Goal: Task Accomplishment & Management: Manage account settings

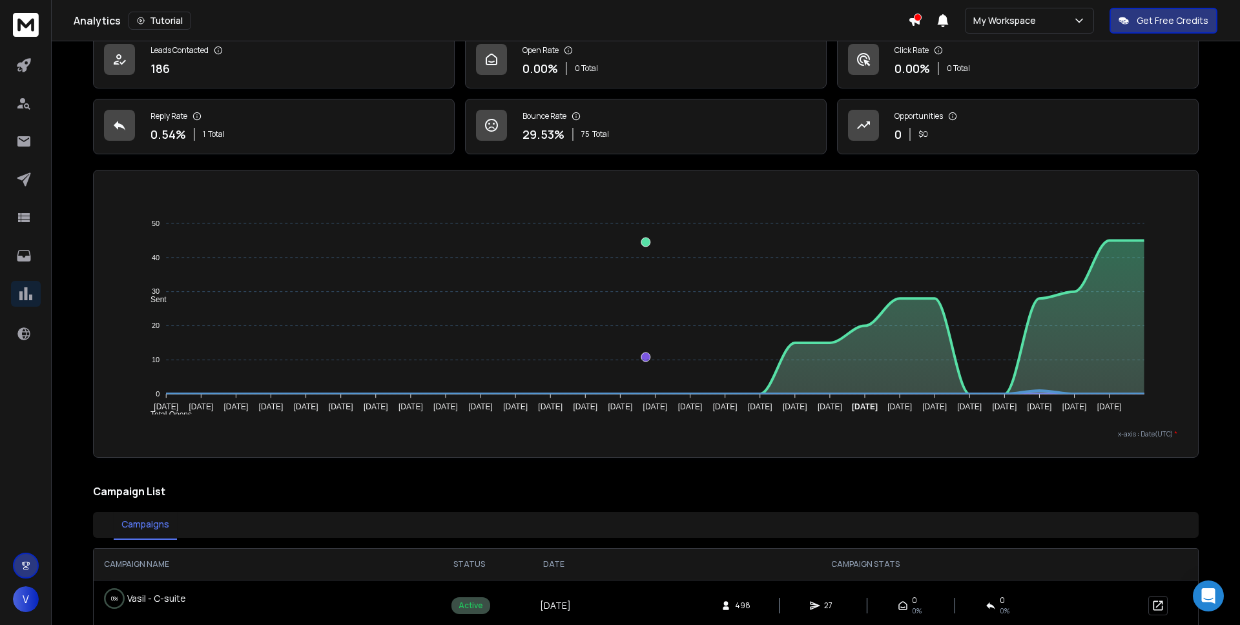
scroll to position [90, 0]
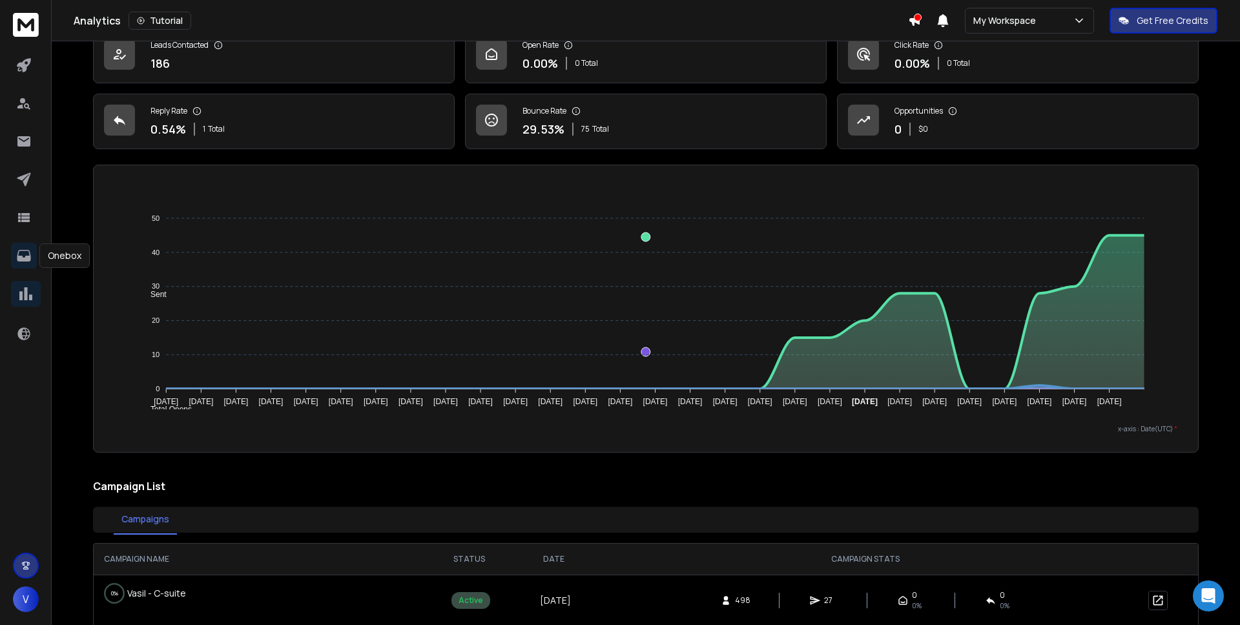
click at [23, 264] on link at bounding box center [24, 256] width 26 height 26
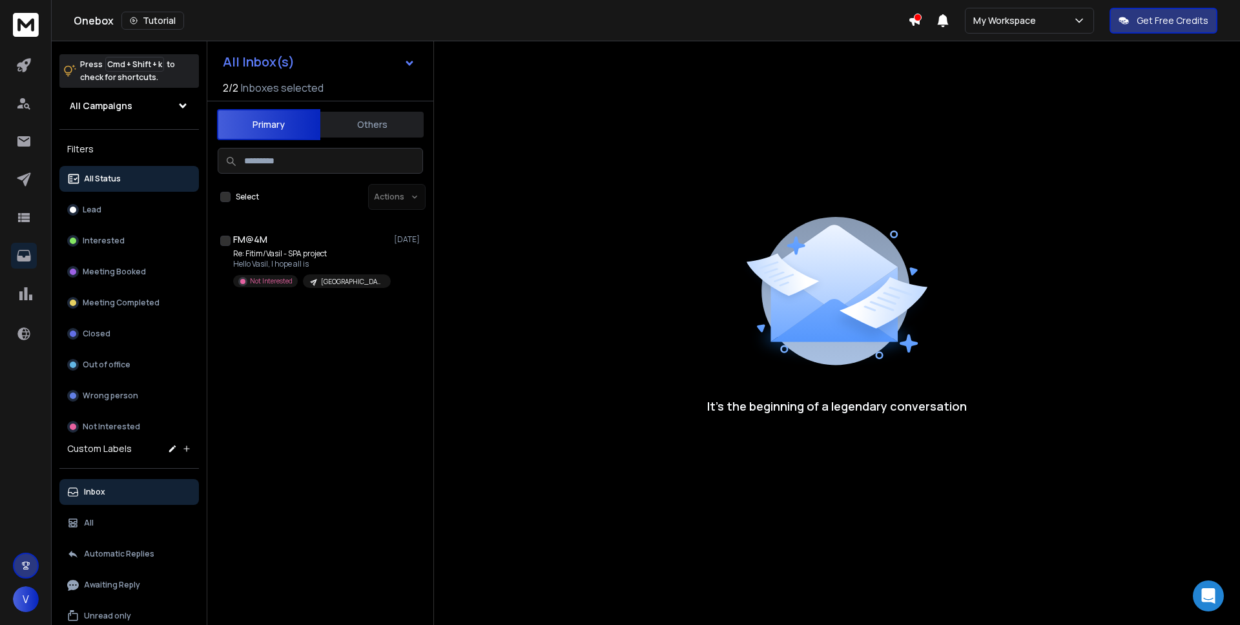
click at [384, 129] on button "Others" at bounding box center [371, 124] width 103 height 28
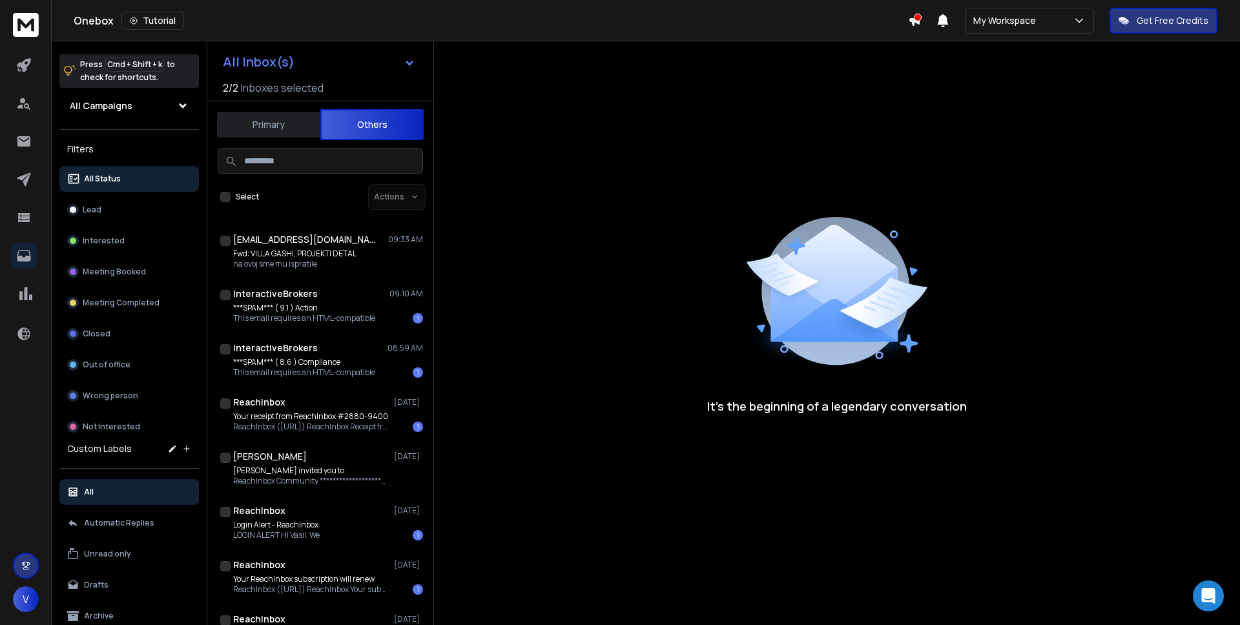
click at [434, 479] on div "It’s the beginning of a legendary conversation" at bounding box center [837, 307] width 806 height 532
click at [433, 473] on div "**********" at bounding box center [320, 454] width 226 height 462
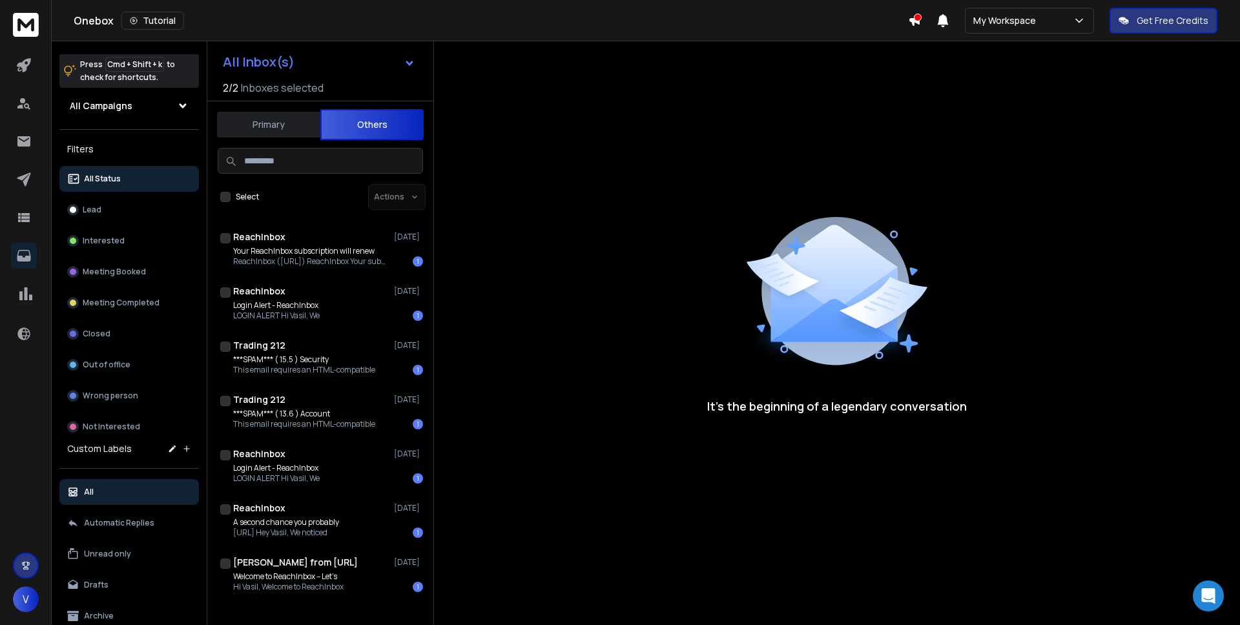
click at [434, 425] on div "It’s the beginning of a legendary conversation" at bounding box center [837, 307] width 806 height 532
click at [437, 227] on div "It’s the beginning of a legendary conversation" at bounding box center [837, 307] width 806 height 532
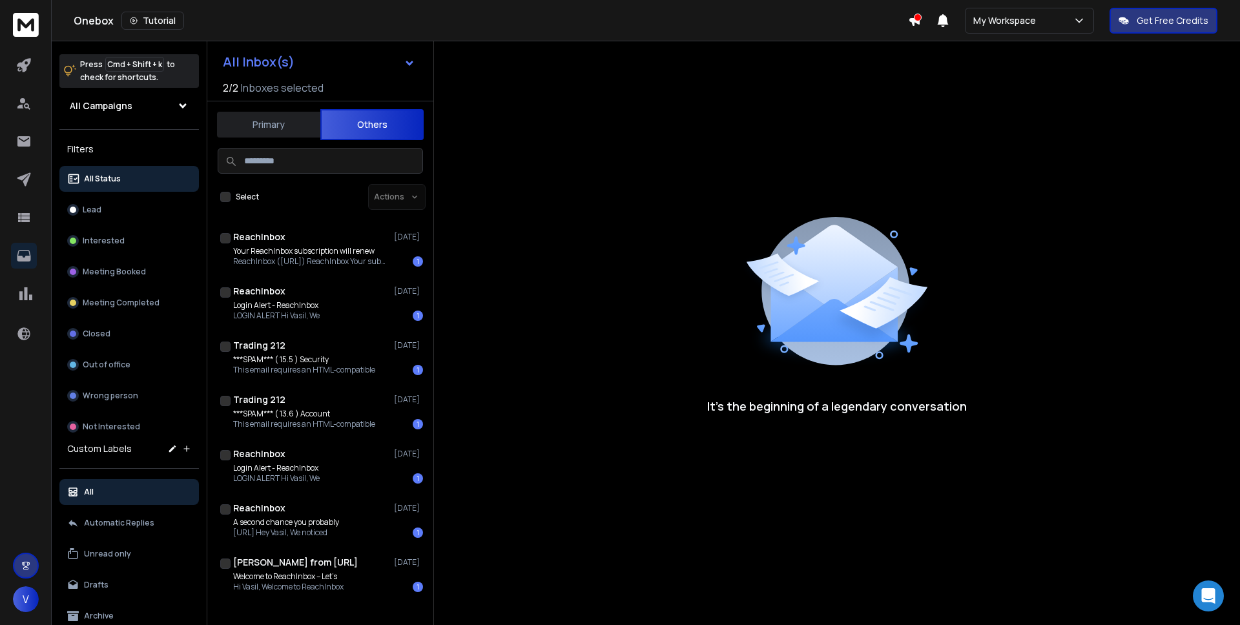
drag, startPoint x: 433, startPoint y: 439, endPoint x: 439, endPoint y: 402, distance: 37.8
click at [439, 401] on div "It’s the beginning of a legendary conversation" at bounding box center [837, 307] width 806 height 532
drag, startPoint x: 433, startPoint y: 422, endPoint x: 428, endPoint y: 335, distance: 87.3
click at [428, 335] on div "**********" at bounding box center [723, 353] width 1033 height 625
drag, startPoint x: 433, startPoint y: 333, endPoint x: 433, endPoint y: 291, distance: 42.6
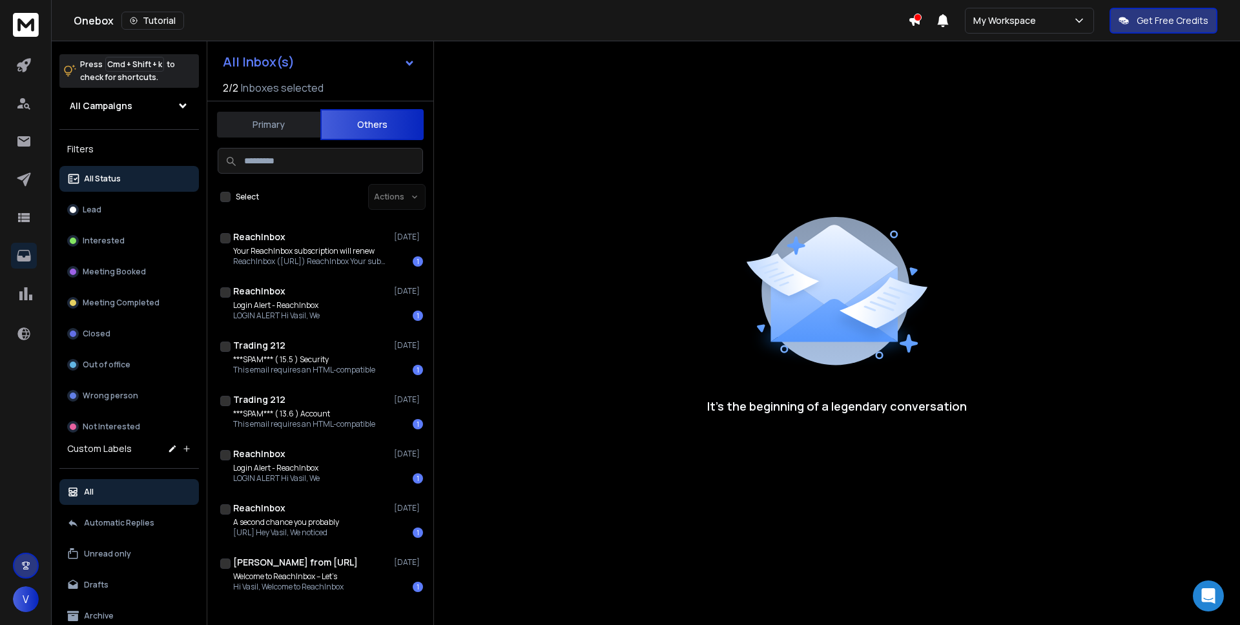
click at [434, 317] on div "It’s the beginning of a legendary conversation" at bounding box center [837, 307] width 806 height 532
click at [439, 175] on div "It’s the beginning of a legendary conversation" at bounding box center [837, 307] width 806 height 532
drag, startPoint x: 450, startPoint y: 207, endPoint x: 450, endPoint y: 223, distance: 16.1
click at [450, 216] on div "It’s the beginning of a legendary conversation" at bounding box center [837, 307] width 806 height 532
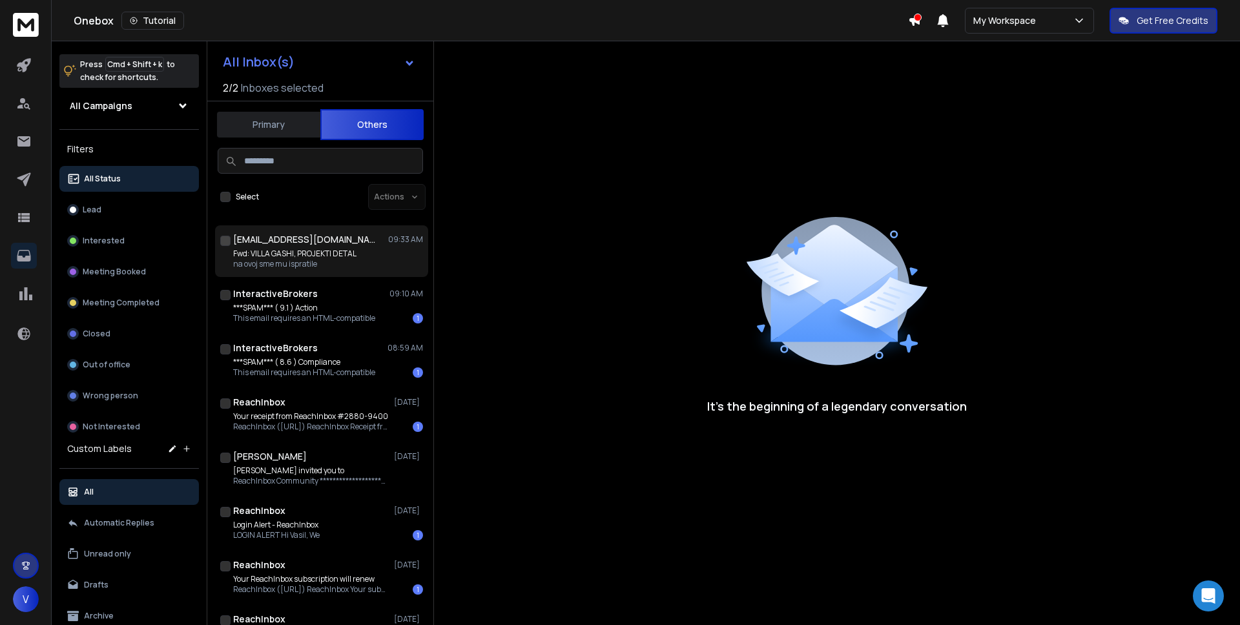
click at [319, 254] on p "Fwd: VILLA GASHI, PROJEKTI DETAL" at bounding box center [294, 254] width 123 height 10
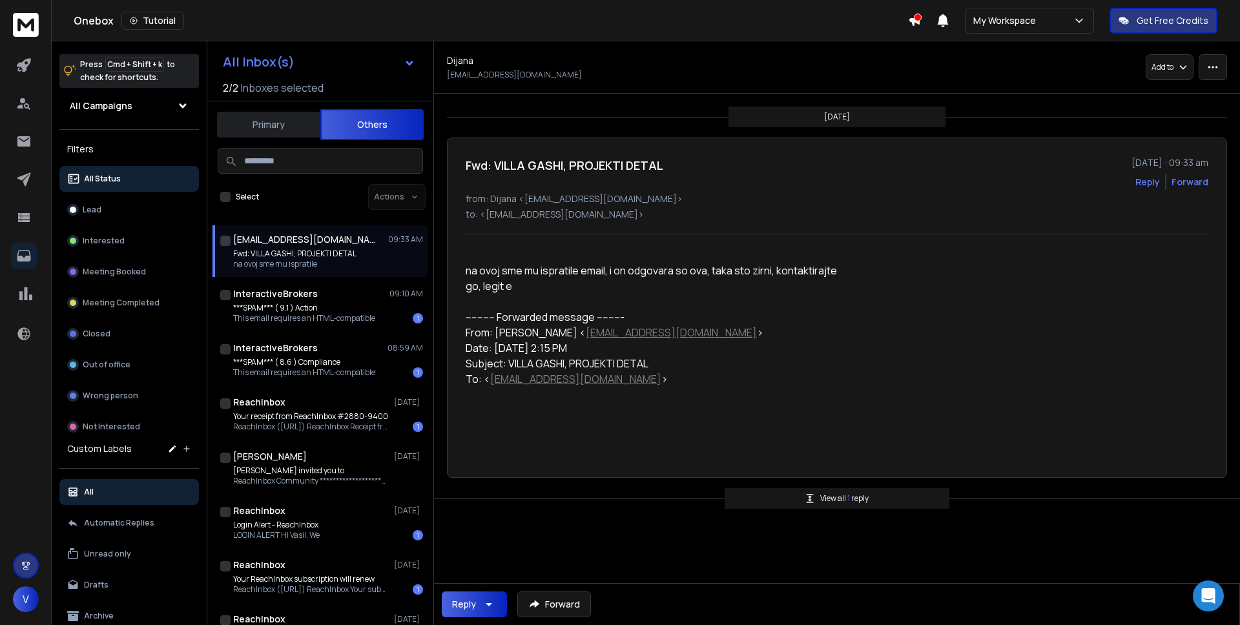
click at [637, 280] on div "na ovoj sme mu ispratile email, i on odgovara so ova, taka sto zirni, kontaktir…" at bounding box center [654, 278] width 377 height 31
click at [826, 506] on div "View all 1 reply" at bounding box center [837, 498] width 225 height 21
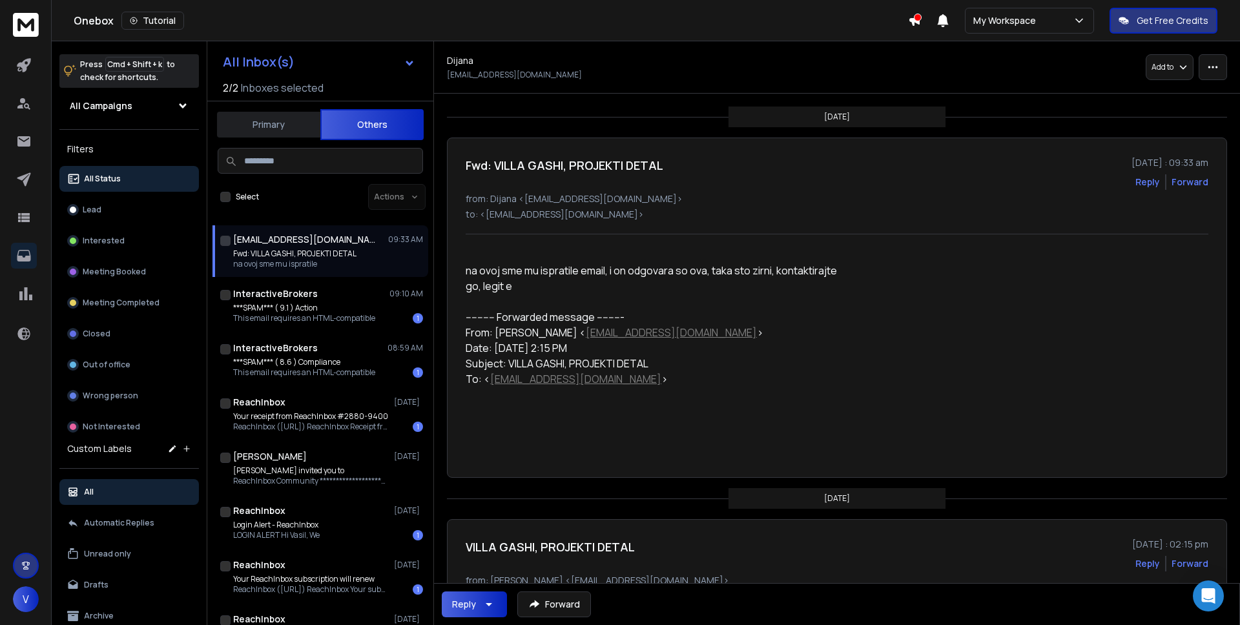
click at [798, 555] on div "VILLA GASHI, PROJEKTI DETAL [DATE] : 02:15 pm Reply Forward" at bounding box center [837, 555] width 743 height 34
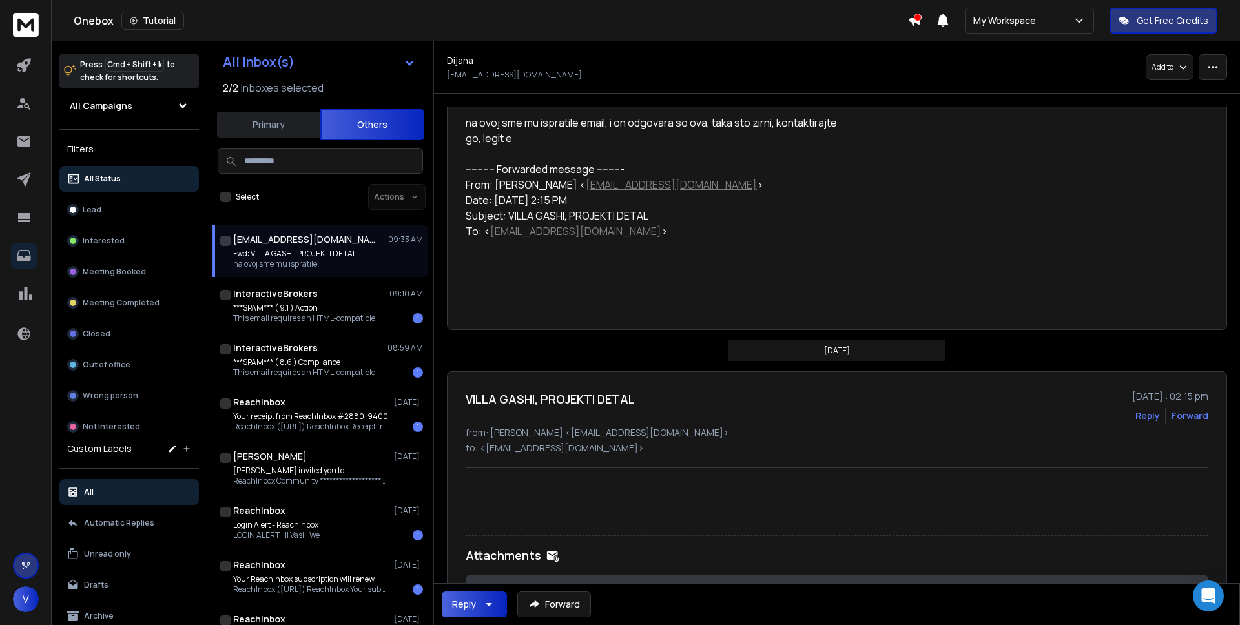
scroll to position [225, 0]
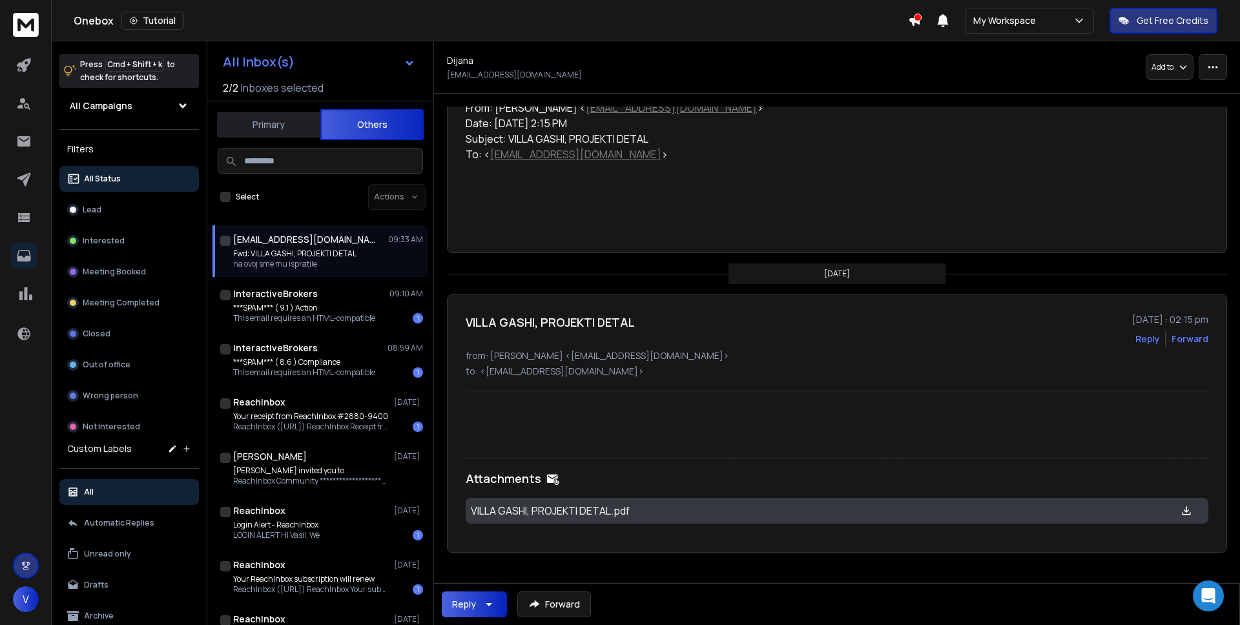
click at [1186, 517] on div "VILLA GASHI, PROJEKTI DETAL.pdf" at bounding box center [837, 511] width 743 height 26
click at [1184, 514] on icon at bounding box center [1186, 510] width 8 height 8
